Goal: Find specific page/section: Find specific page/section

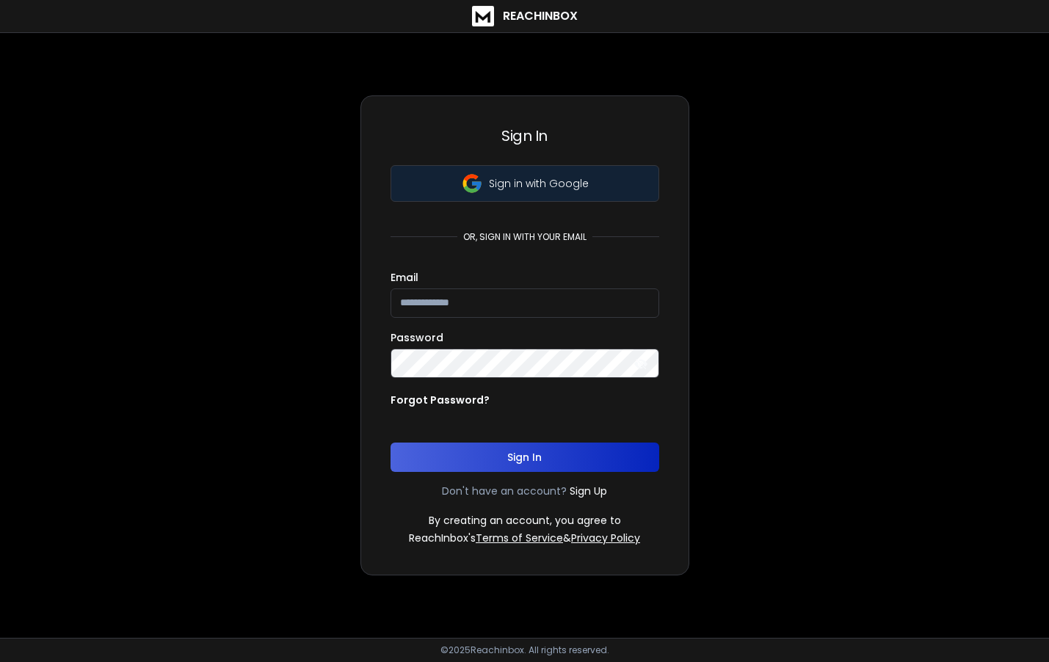
click at [547, 186] on p "Sign in with Google" at bounding box center [539, 183] width 100 height 15
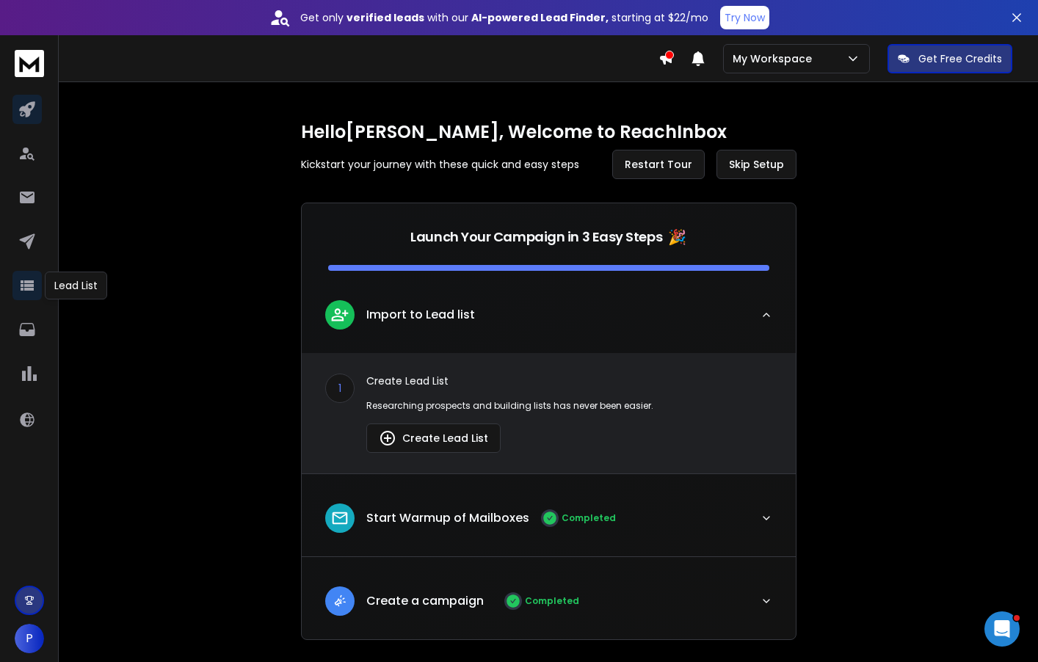
click at [19, 277] on icon at bounding box center [27, 286] width 18 height 18
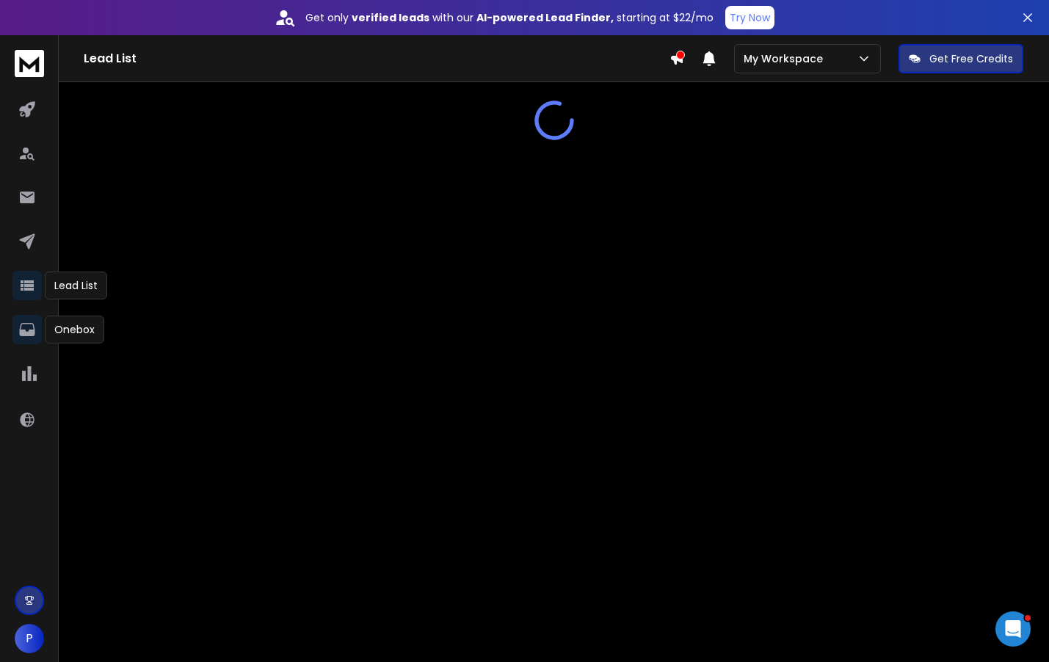
click at [21, 324] on icon at bounding box center [26, 329] width 15 height 13
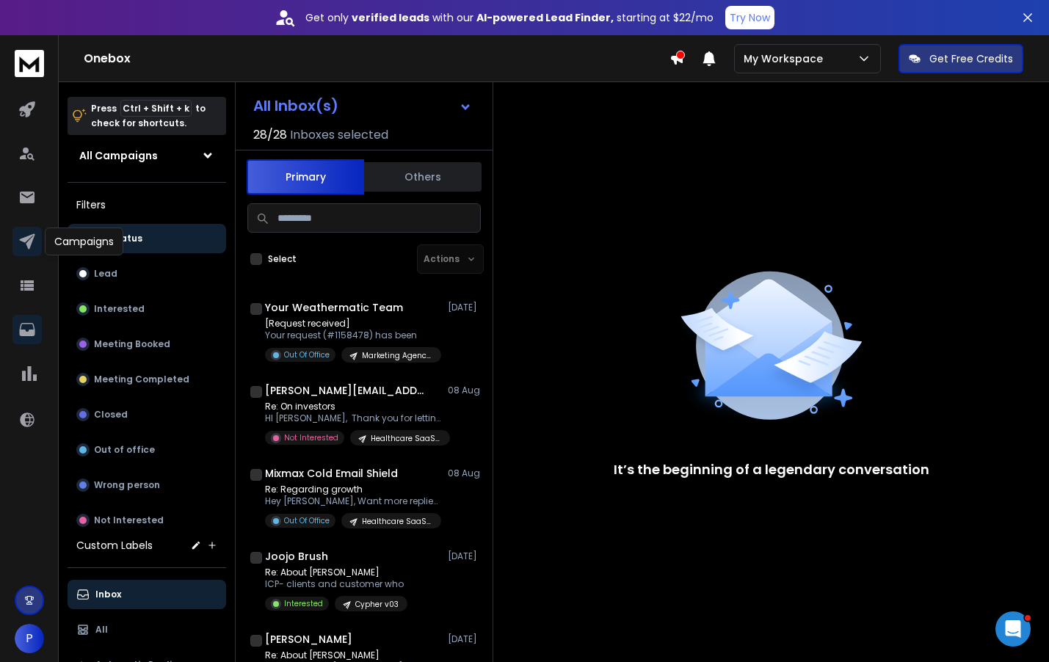
click at [24, 233] on icon at bounding box center [27, 242] width 18 height 18
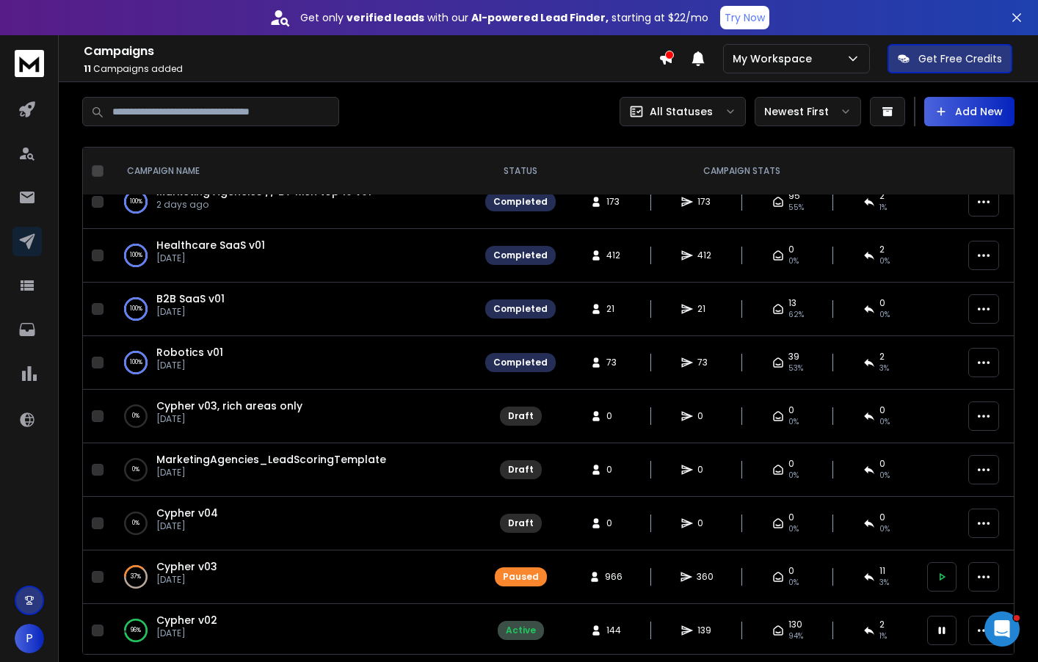
scroll to position [142, 0]
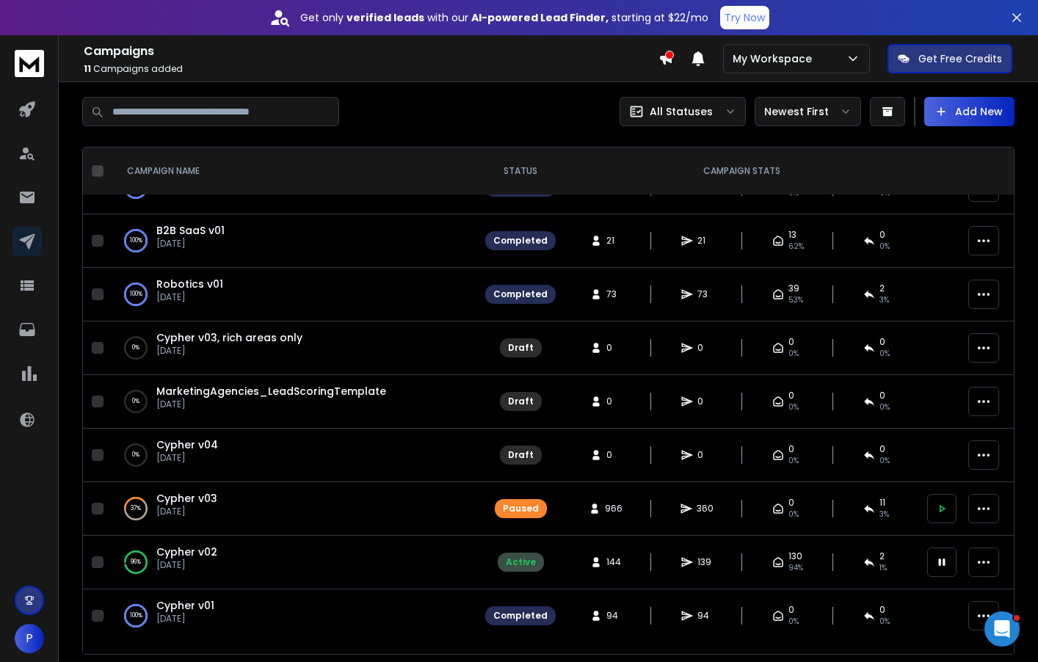
click at [206, 496] on span "Cypher v03" at bounding box center [186, 498] width 61 height 15
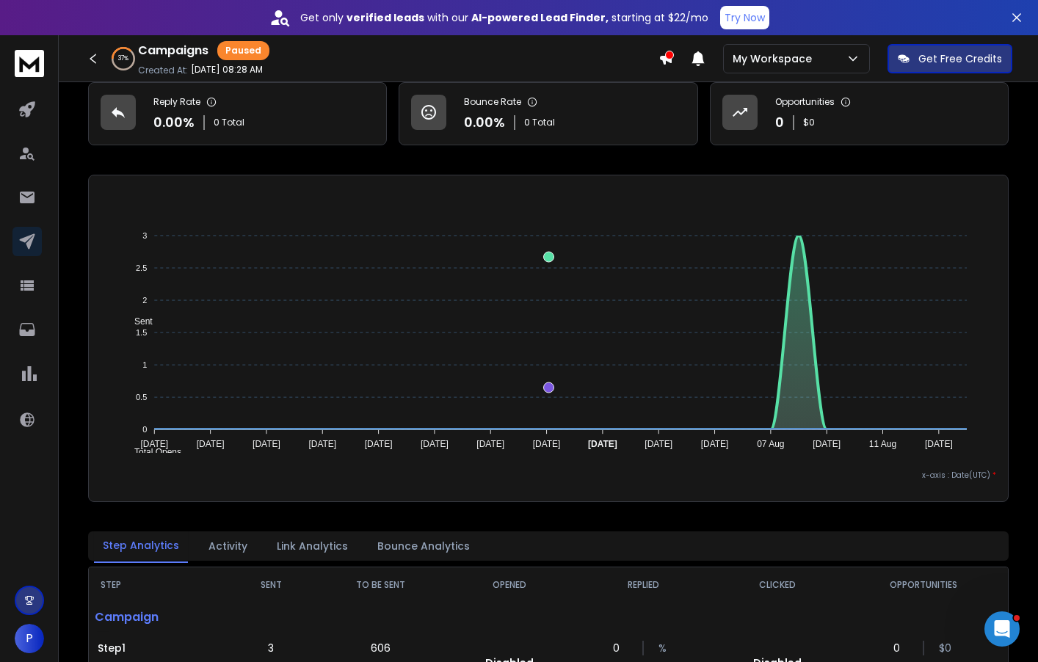
scroll to position [290, 0]
